Goal: Information Seeking & Learning: Check status

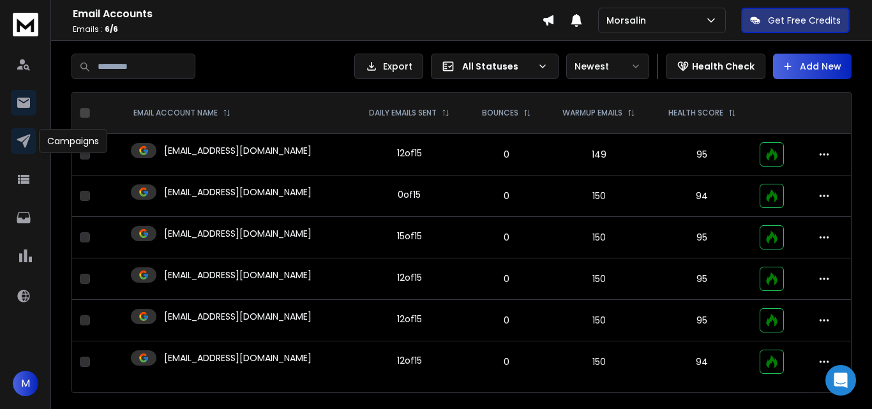
click at [27, 146] on icon at bounding box center [23, 140] width 15 height 15
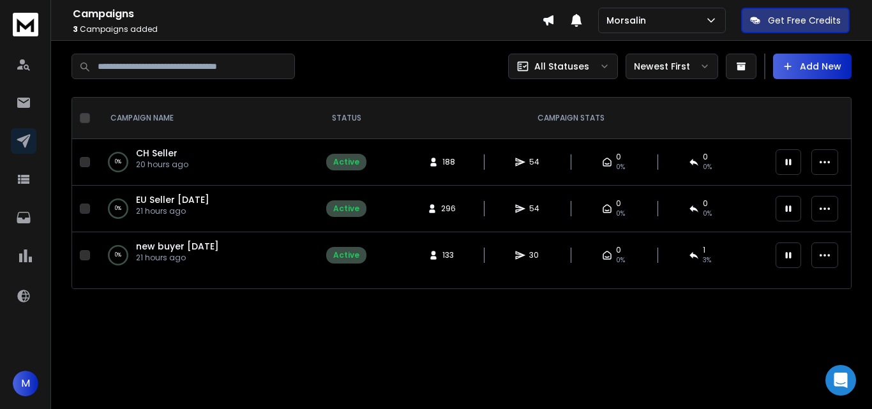
click at [294, 167] on div "0 % CH Seller 20 hours ago" at bounding box center [207, 162] width 198 height 31
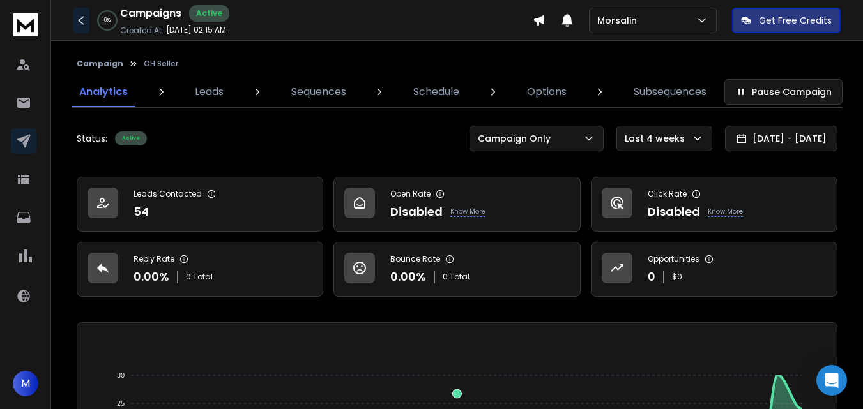
click at [76, 29] on button at bounding box center [81, 21] width 17 height 26
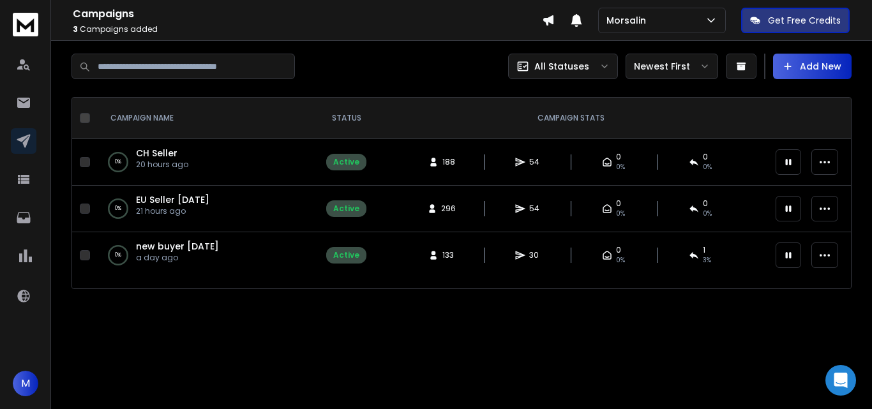
click at [287, 203] on div "0 % EU Seller [DATE] 21 hours ago" at bounding box center [207, 209] width 198 height 31
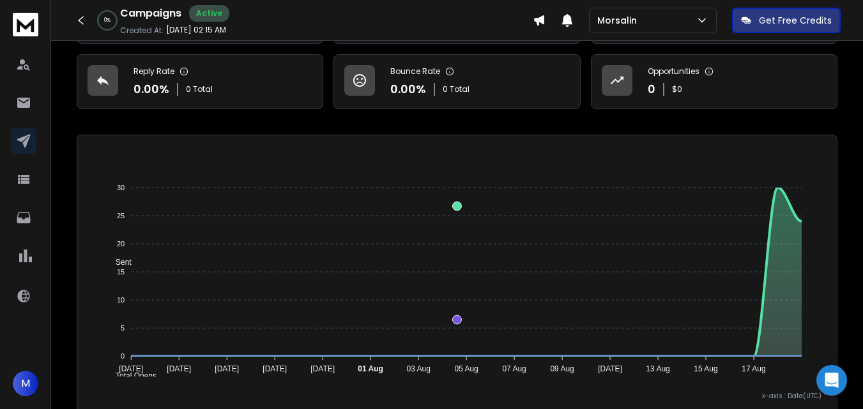
scroll to position [213, 0]
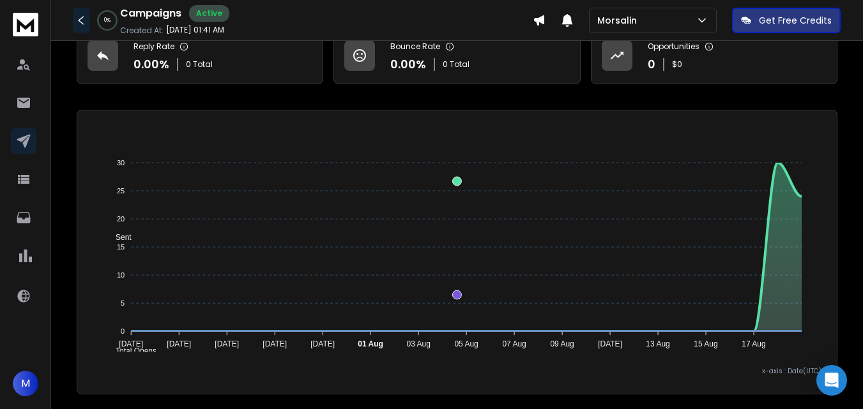
click at [79, 13] on button at bounding box center [81, 21] width 17 height 26
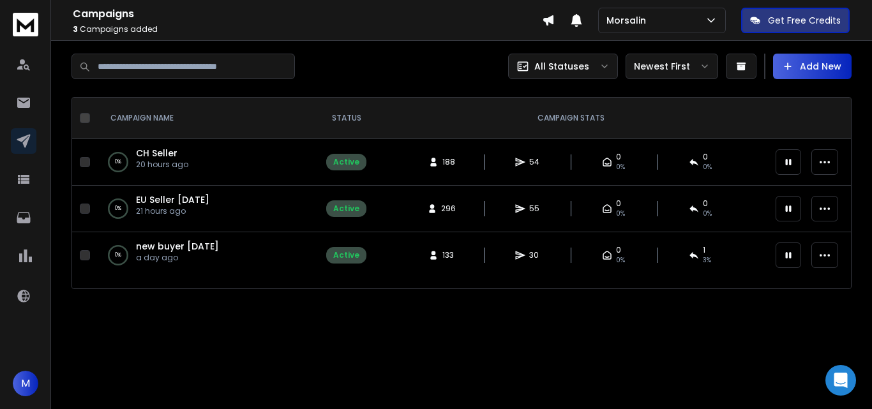
click at [253, 262] on div "0 % new buyer [DATE] a day ago" at bounding box center [207, 255] width 198 height 31
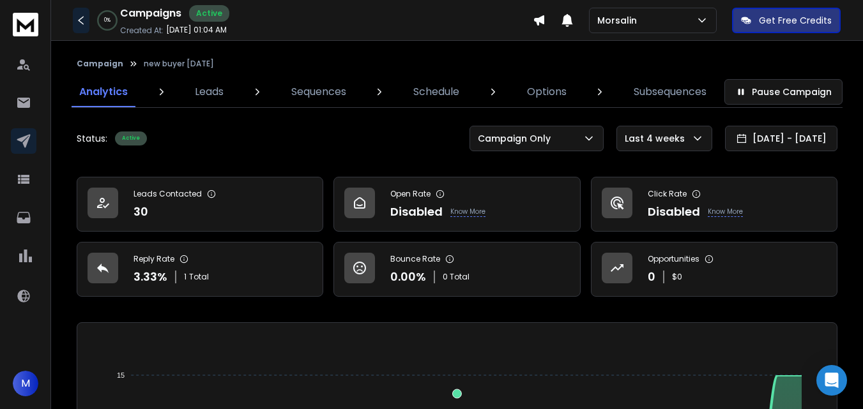
click at [79, 17] on icon at bounding box center [80, 20] width 11 height 11
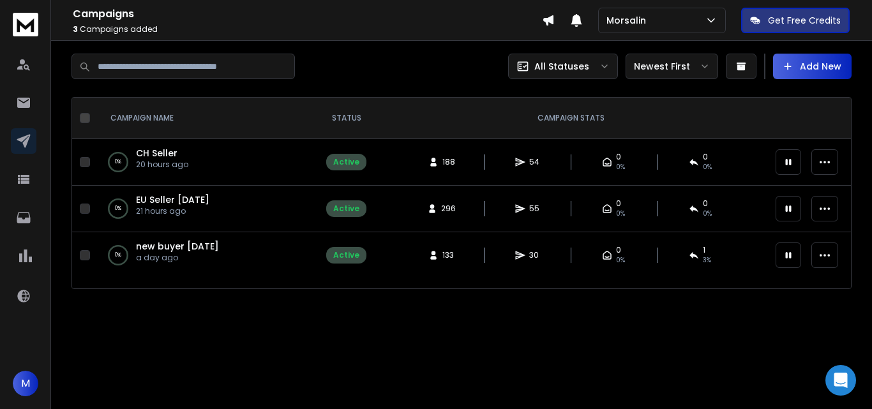
click at [278, 206] on div "0 % EU Seller [DATE] 21 hours ago" at bounding box center [207, 209] width 198 height 31
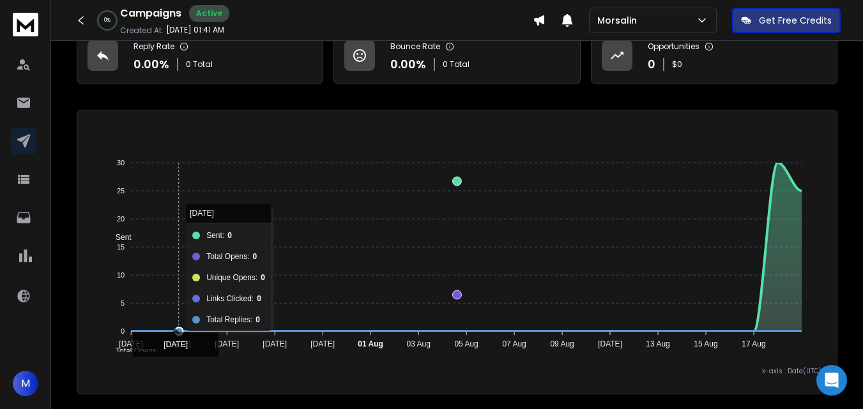
scroll to position [107, 0]
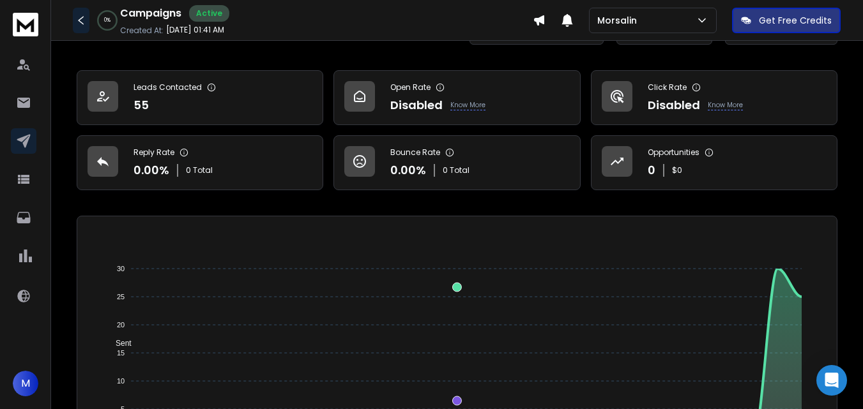
click at [77, 21] on icon at bounding box center [80, 20] width 11 height 11
